Goal: Task Accomplishment & Management: Manage account settings

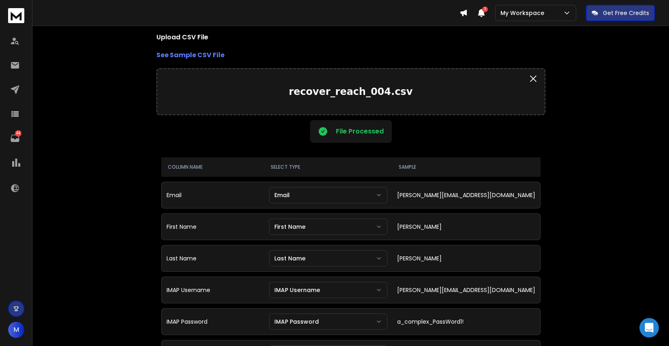
scroll to position [702, 0]
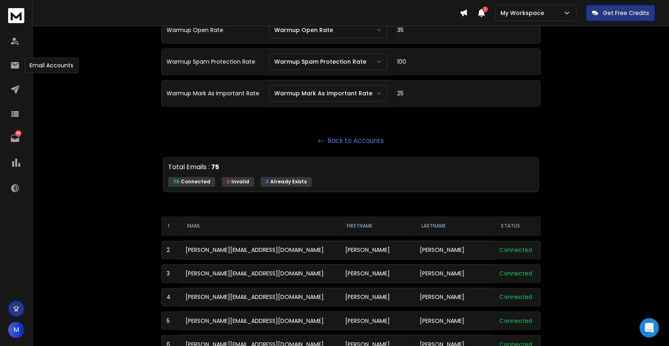
click at [17, 60] on icon at bounding box center [15, 65] width 10 height 10
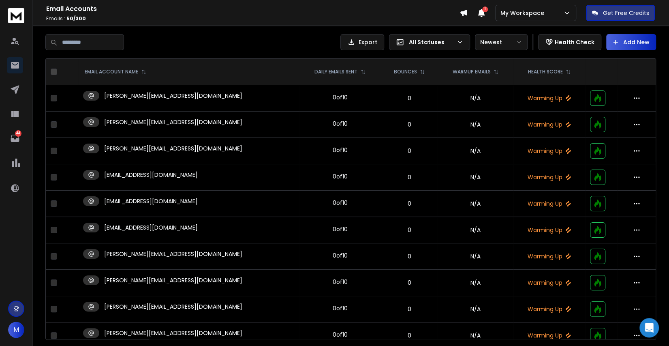
click at [623, 41] on button "Add New" at bounding box center [631, 42] width 50 height 16
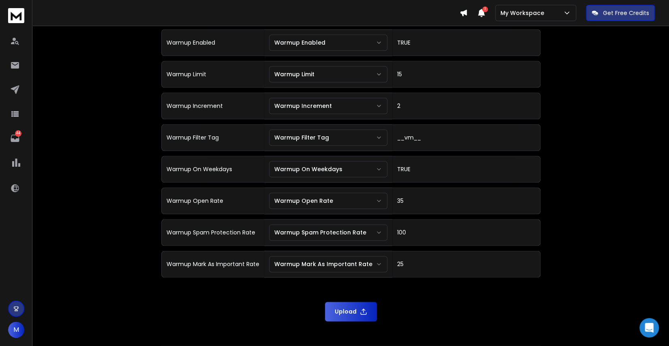
scroll to position [594, 0]
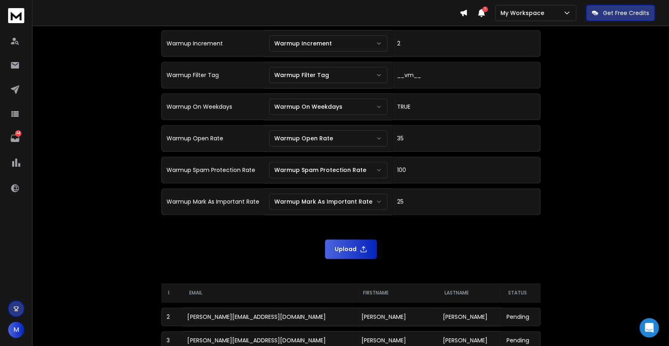
click at [340, 245] on p "Upload" at bounding box center [346, 249] width 22 height 8
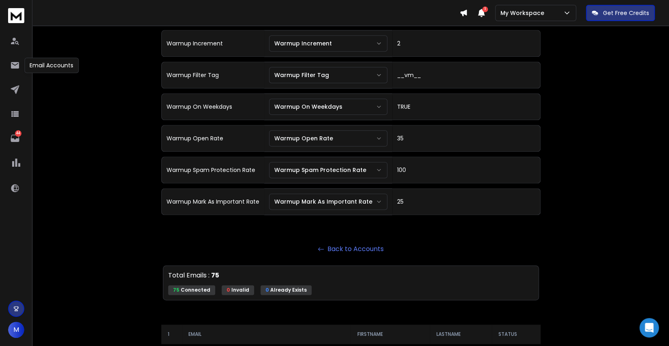
click at [13, 72] on link at bounding box center [15, 65] width 16 height 16
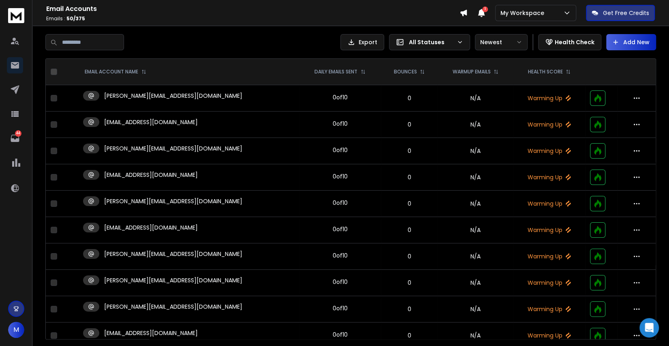
click at [631, 36] on button "Add New" at bounding box center [631, 42] width 50 height 16
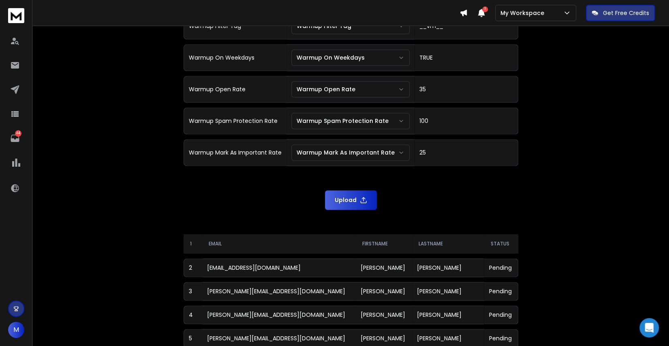
scroll to position [702, 0]
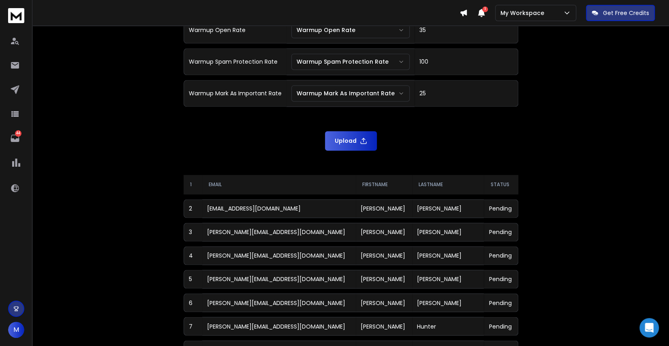
click at [362, 137] on icon at bounding box center [363, 140] width 7 height 7
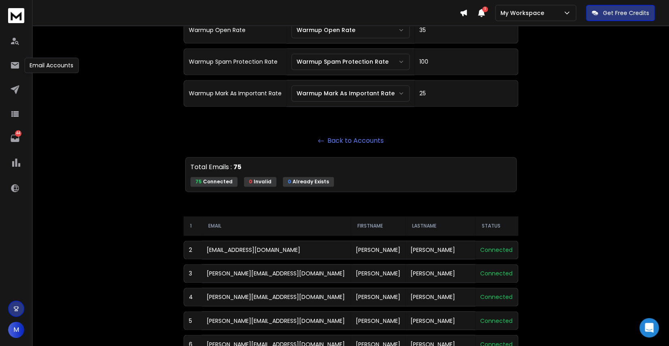
click at [18, 68] on icon at bounding box center [15, 65] width 8 height 6
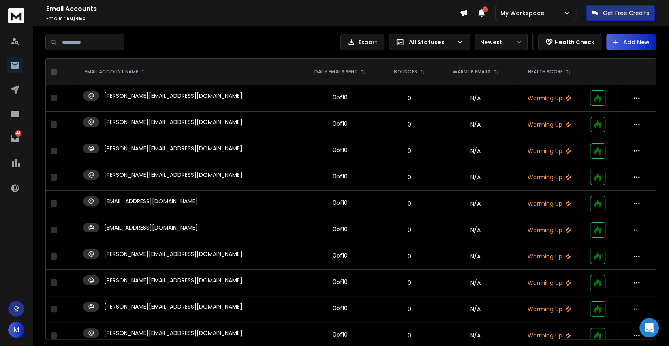
click at [633, 43] on button "Add New" at bounding box center [631, 42] width 50 height 16
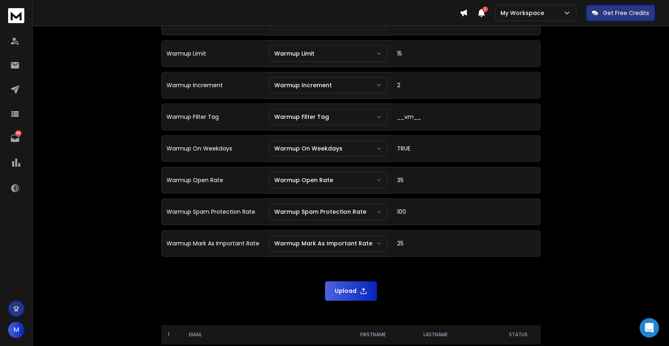
scroll to position [648, 0]
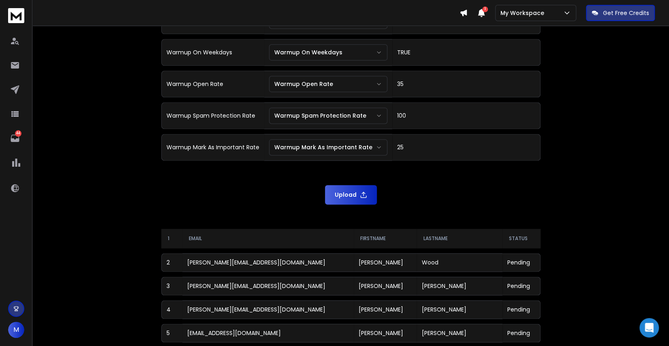
click at [338, 190] on p "Upload" at bounding box center [346, 194] width 22 height 8
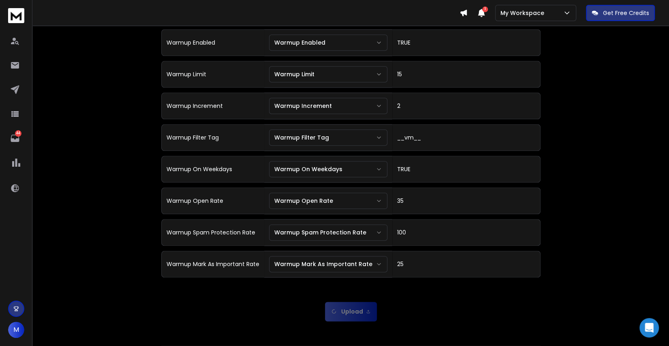
scroll to position [594, 0]
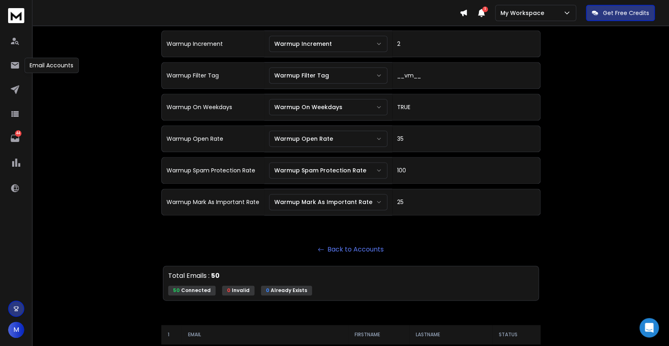
click at [18, 62] on icon at bounding box center [15, 65] width 10 height 10
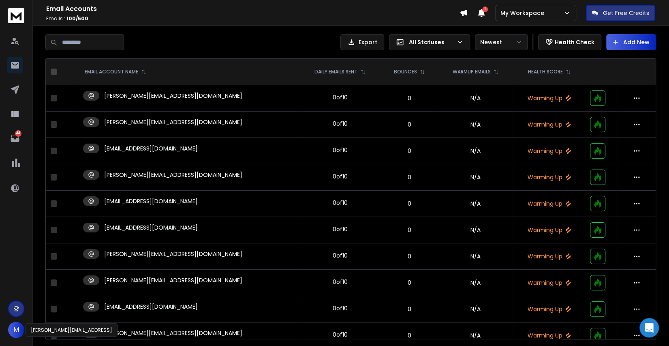
click at [13, 329] on span "M" at bounding box center [16, 329] width 16 height 16
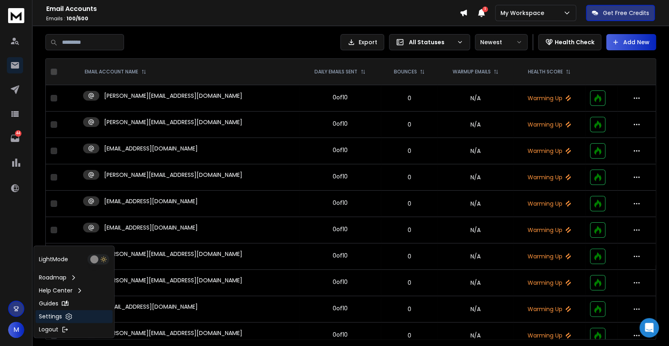
click at [56, 313] on p "Settings" at bounding box center [50, 316] width 23 height 8
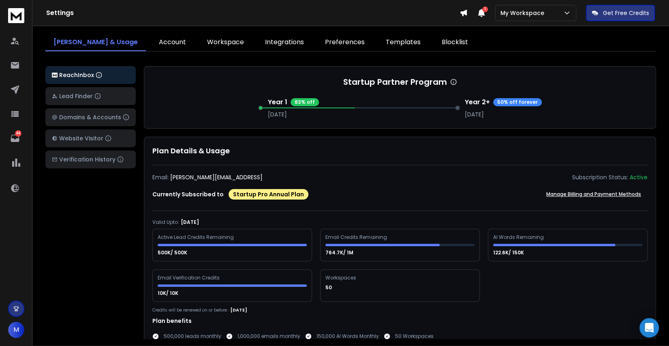
click at [257, 38] on link "Integrations" at bounding box center [284, 42] width 55 height 17
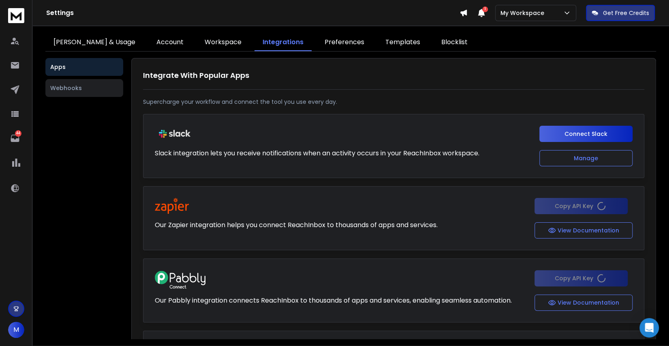
scroll to position [142, 0]
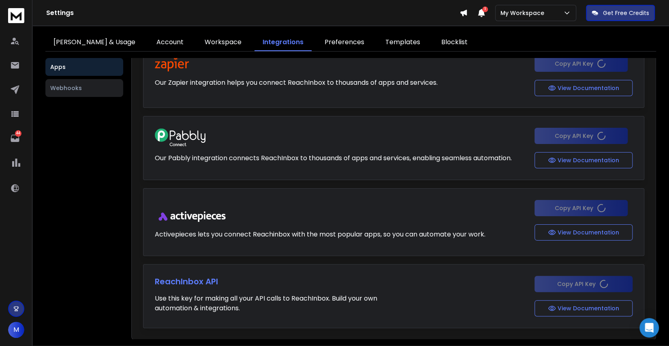
click at [569, 306] on button "View Documentation" at bounding box center [583, 308] width 98 height 16
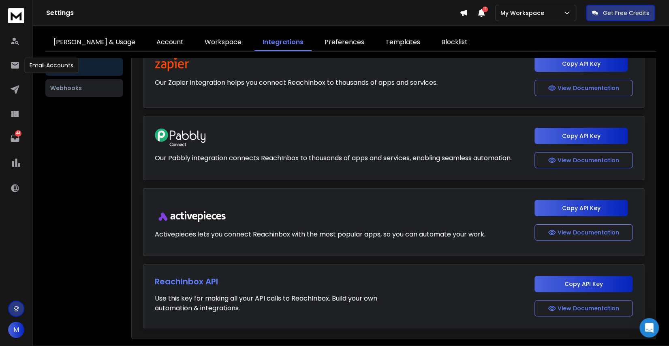
click at [10, 66] on icon at bounding box center [15, 65] width 10 height 10
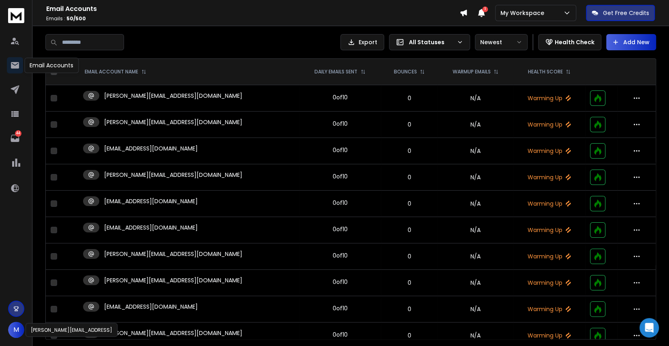
click at [15, 328] on span "M" at bounding box center [16, 329] width 16 height 16
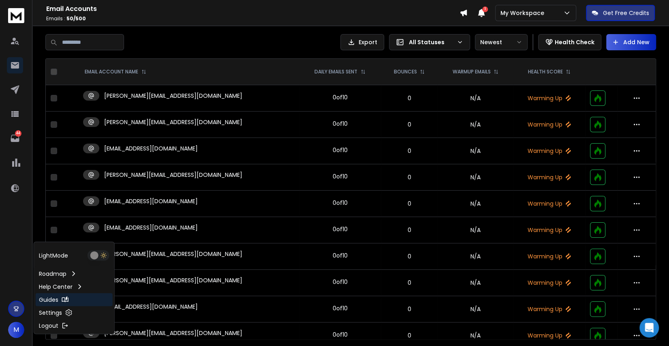
click at [49, 301] on p "Guides" at bounding box center [48, 299] width 19 height 8
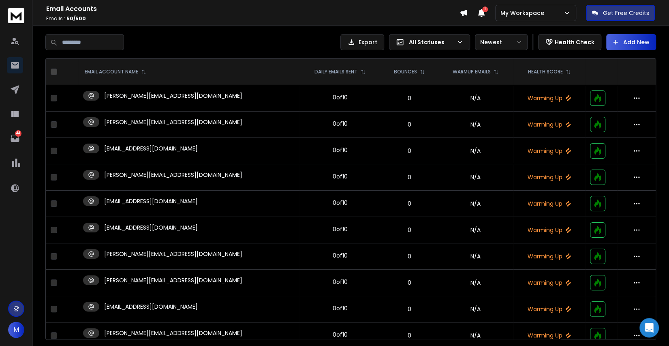
click at [361, 72] on icon at bounding box center [363, 71] width 5 height 5
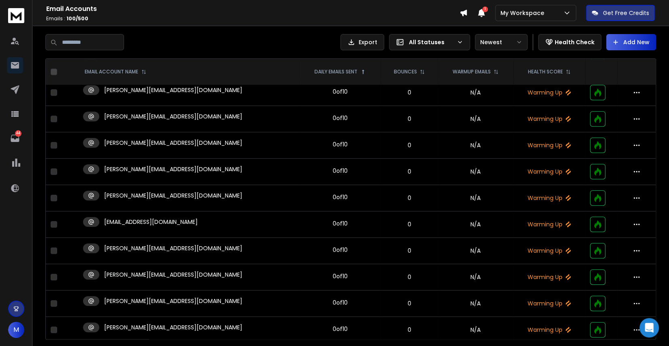
scroll to position [2416, 0]
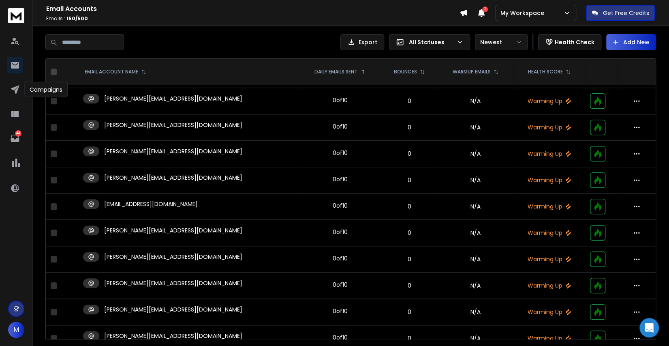
click at [10, 86] on icon at bounding box center [15, 90] width 10 height 10
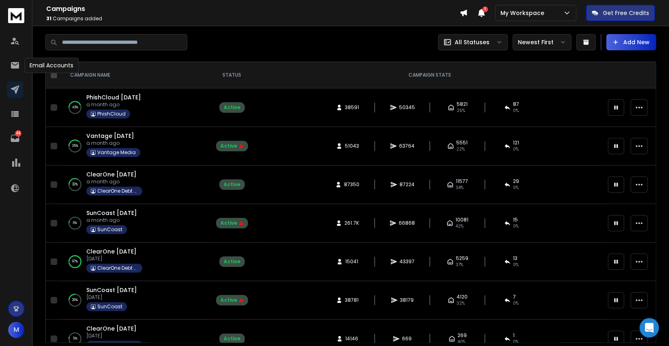
click at [11, 62] on icon at bounding box center [15, 65] width 10 height 10
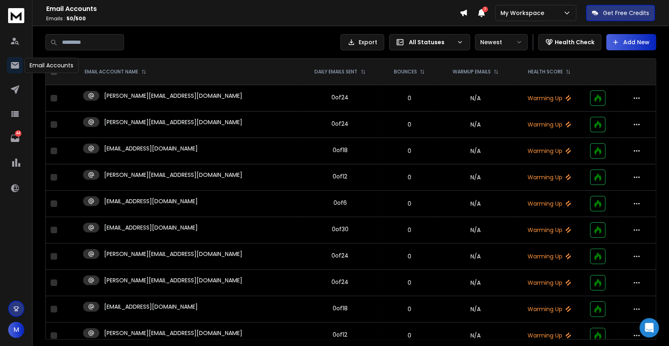
click at [647, 42] on button "Add New" at bounding box center [631, 42] width 50 height 16
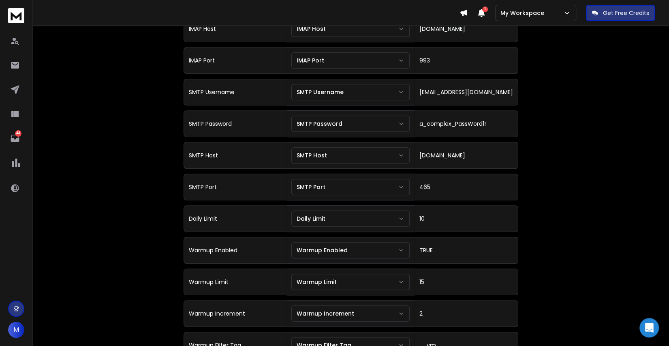
scroll to position [648, 0]
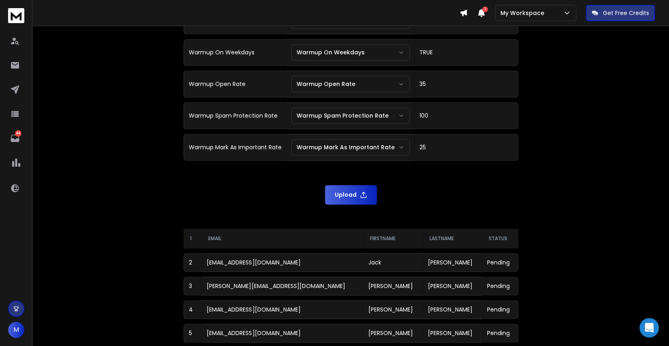
click at [347, 190] on p "Upload" at bounding box center [346, 194] width 22 height 8
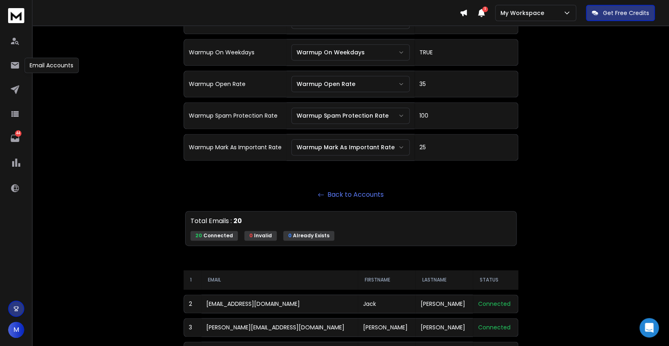
click at [16, 69] on icon at bounding box center [15, 65] width 10 height 10
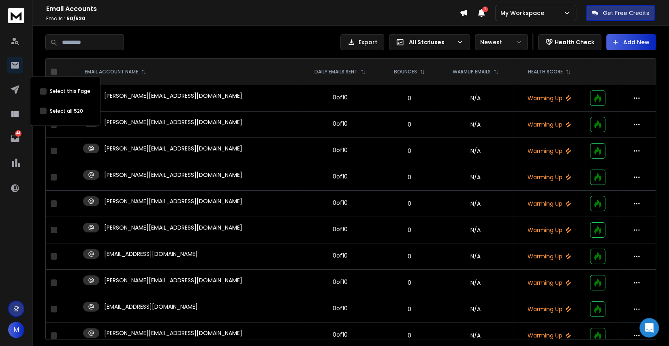
click at [43, 111] on button "Select this Page" at bounding box center [43, 110] width 6 height 6
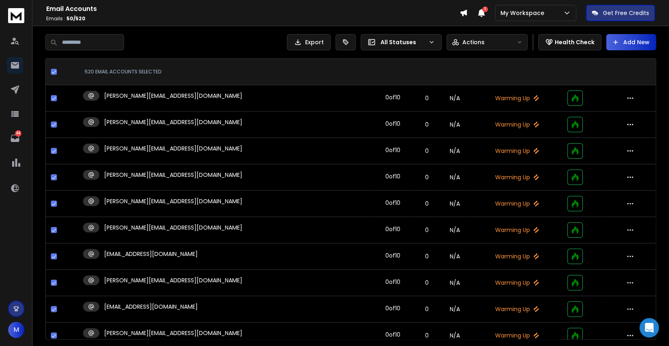
click at [526, 43] on button "Actions" at bounding box center [487, 42] width 81 height 16
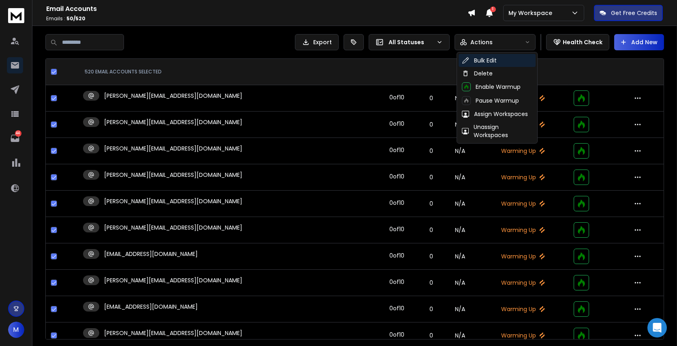
click at [492, 61] on div "Bulk Edit" at bounding box center [479, 60] width 35 height 8
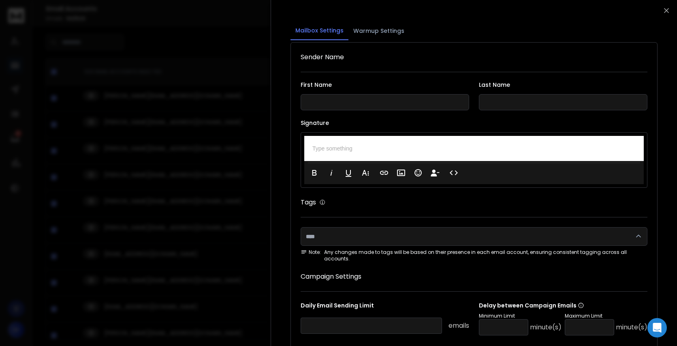
click at [377, 27] on button "Warmup Settings" at bounding box center [378, 31] width 61 height 18
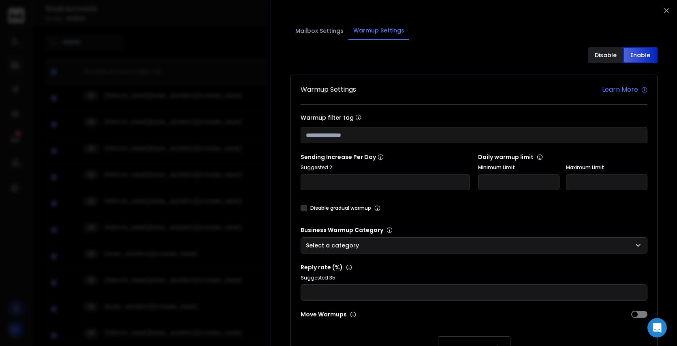
click at [378, 185] on input "number" at bounding box center [385, 182] width 169 height 16
type input "*"
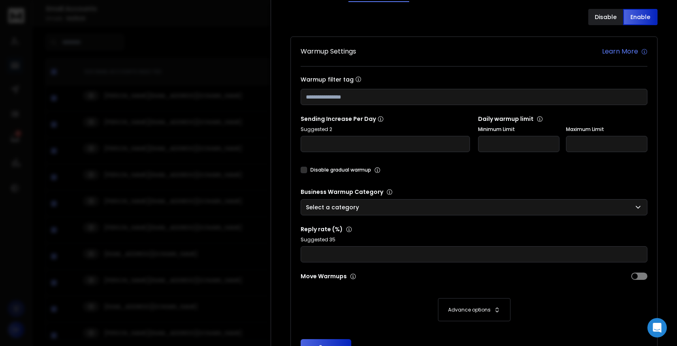
scroll to position [54, 0]
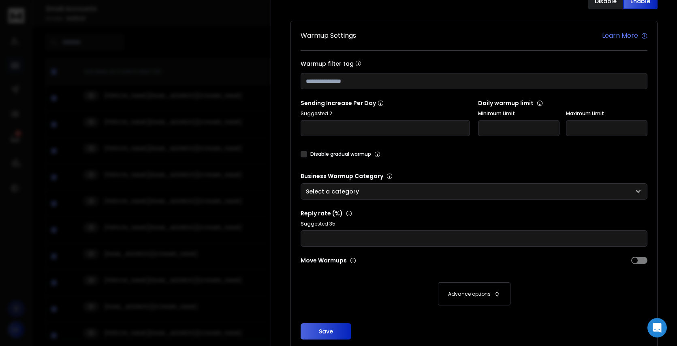
type input "**"
click at [402, 188] on div "Select a category" at bounding box center [474, 191] width 336 height 8
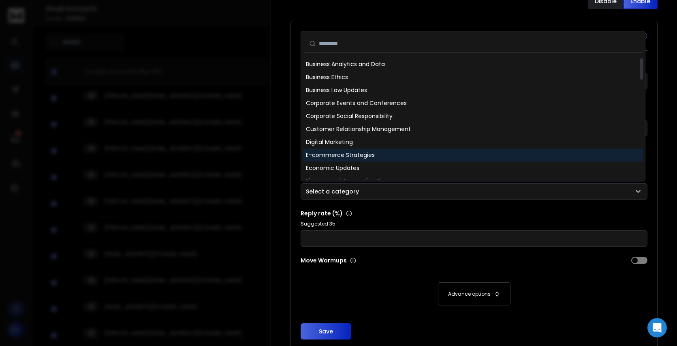
click at [336, 150] on div "E-commerce Strategies" at bounding box center [473, 154] width 341 height 13
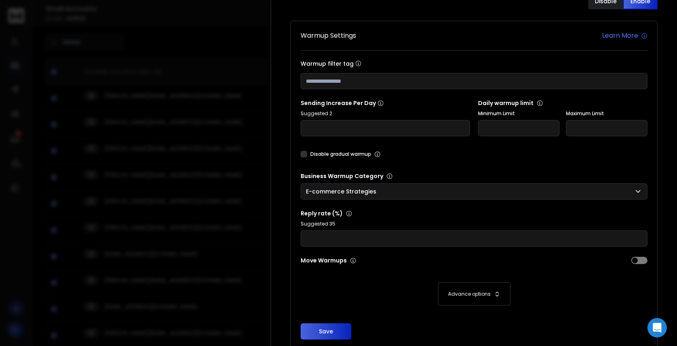
click at [402, 239] on input "number" at bounding box center [474, 238] width 347 height 16
type input "**"
click at [483, 293] on p "Advance options" at bounding box center [469, 294] width 43 height 6
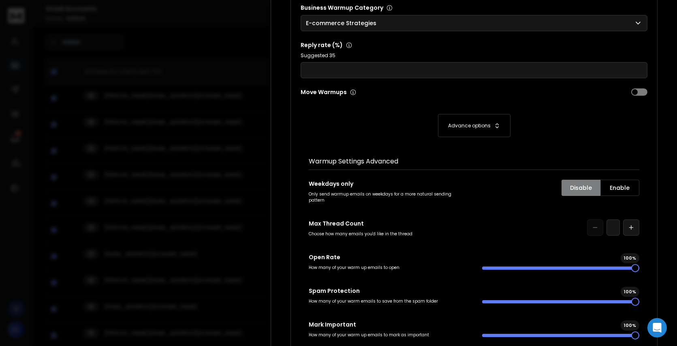
scroll to position [270, 0]
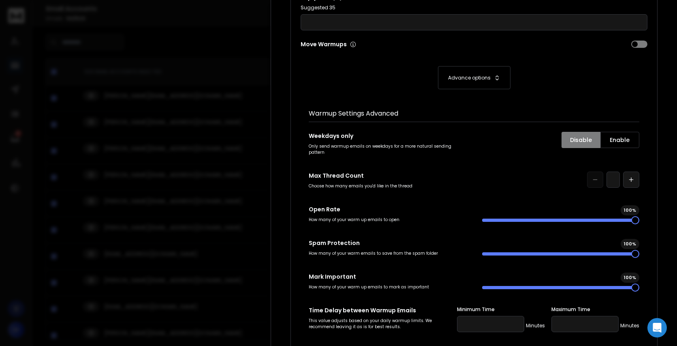
drag, startPoint x: 621, startPoint y: 144, endPoint x: 431, endPoint y: 191, distance: 196.2
click at [621, 144] on button "Enable" at bounding box center [620, 140] width 39 height 16
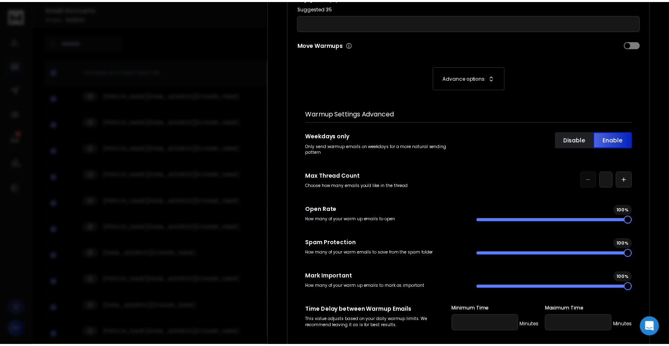
scroll to position [316, 0]
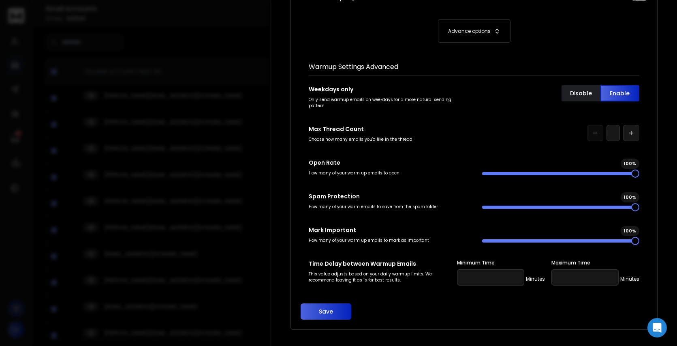
click at [470, 274] on input "number" at bounding box center [490, 277] width 67 height 16
type input "**"
click at [337, 303] on button "Save" at bounding box center [326, 311] width 51 height 16
